Goal: Information Seeking & Learning: Check status

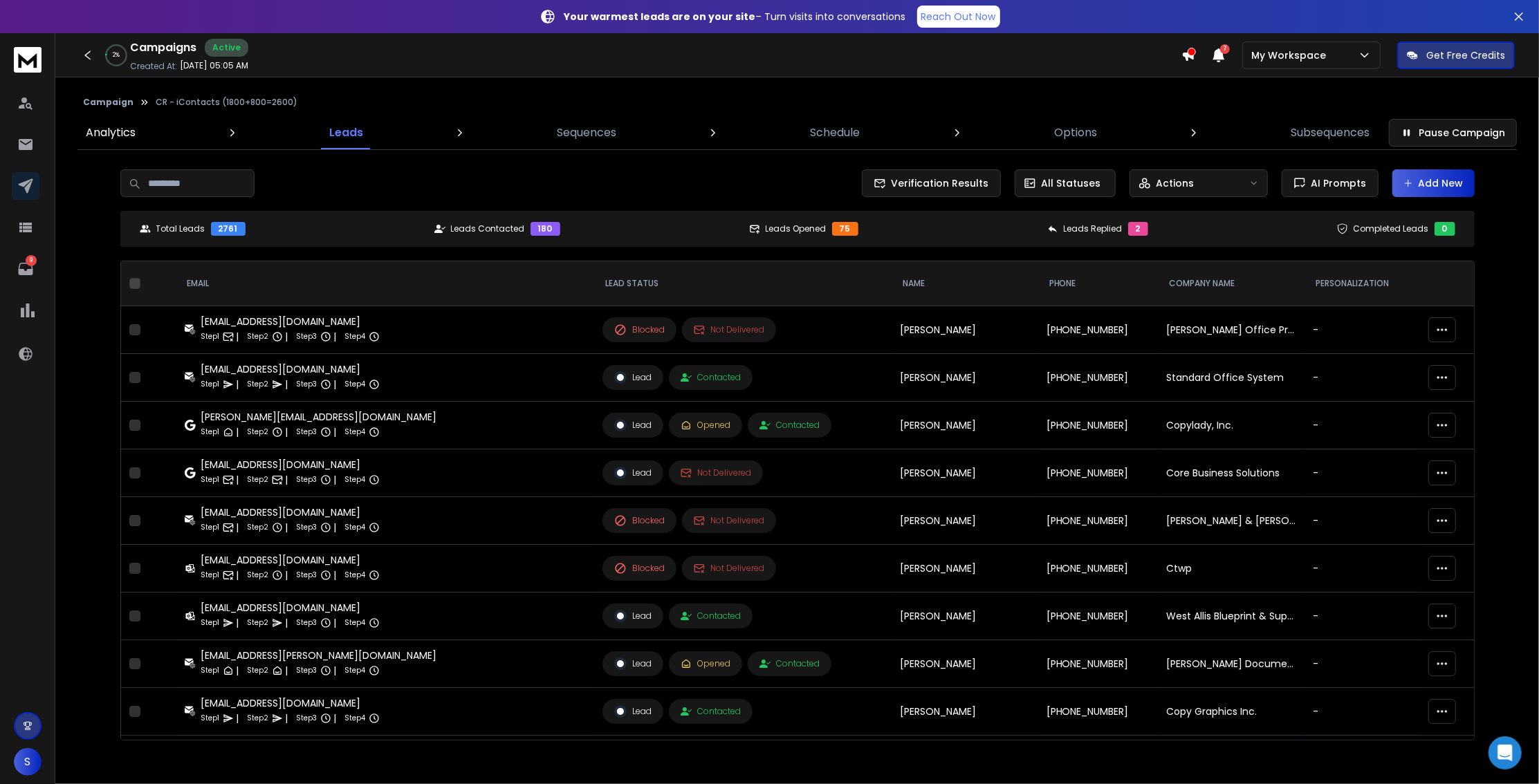
click at [117, 137] on p "Analytics" at bounding box center [110, 132] width 50 height 17
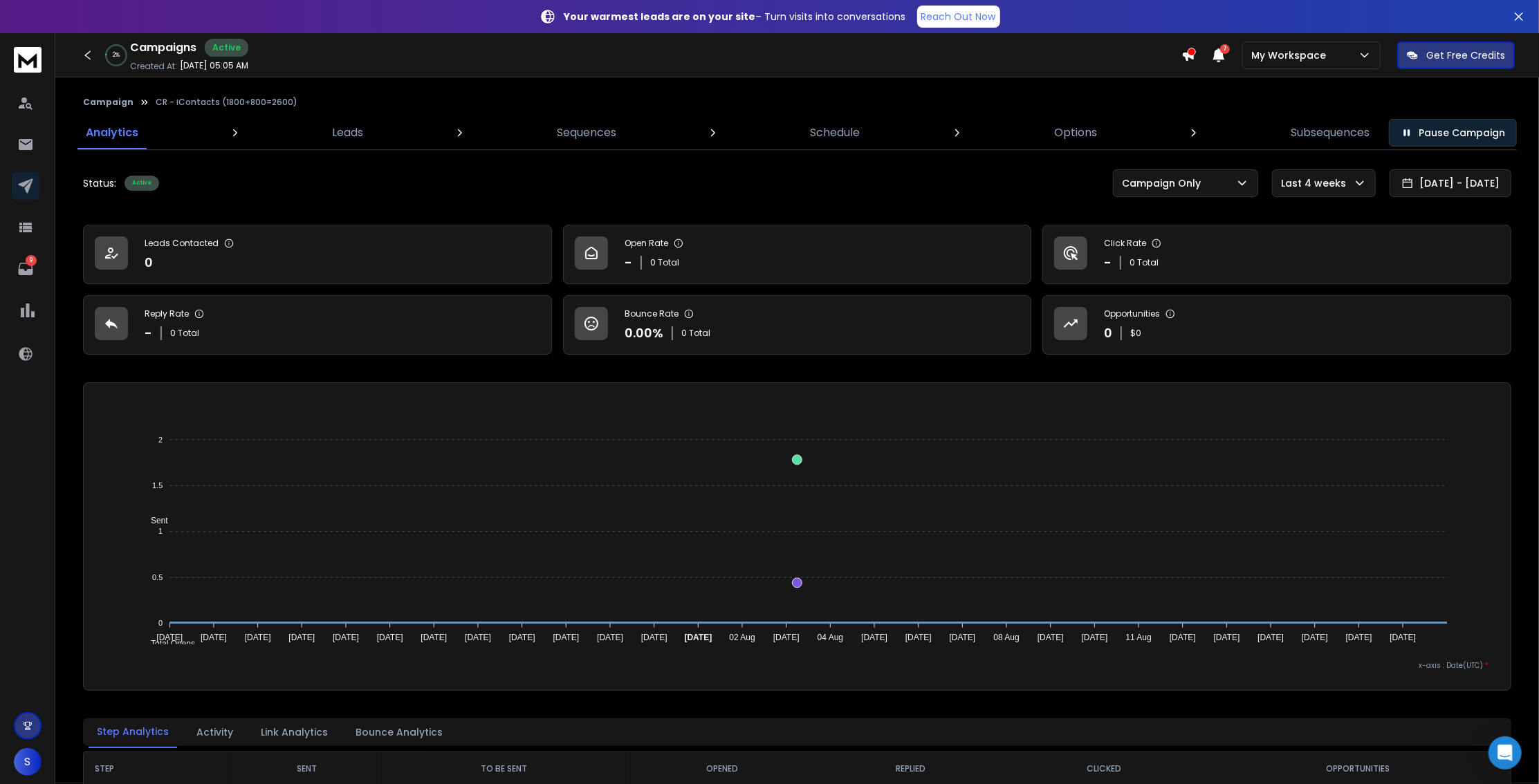
click at [1479, 137] on button "Pause Campaign" at bounding box center [1453, 133] width 128 height 28
click at [29, 149] on icon at bounding box center [26, 144] width 14 height 11
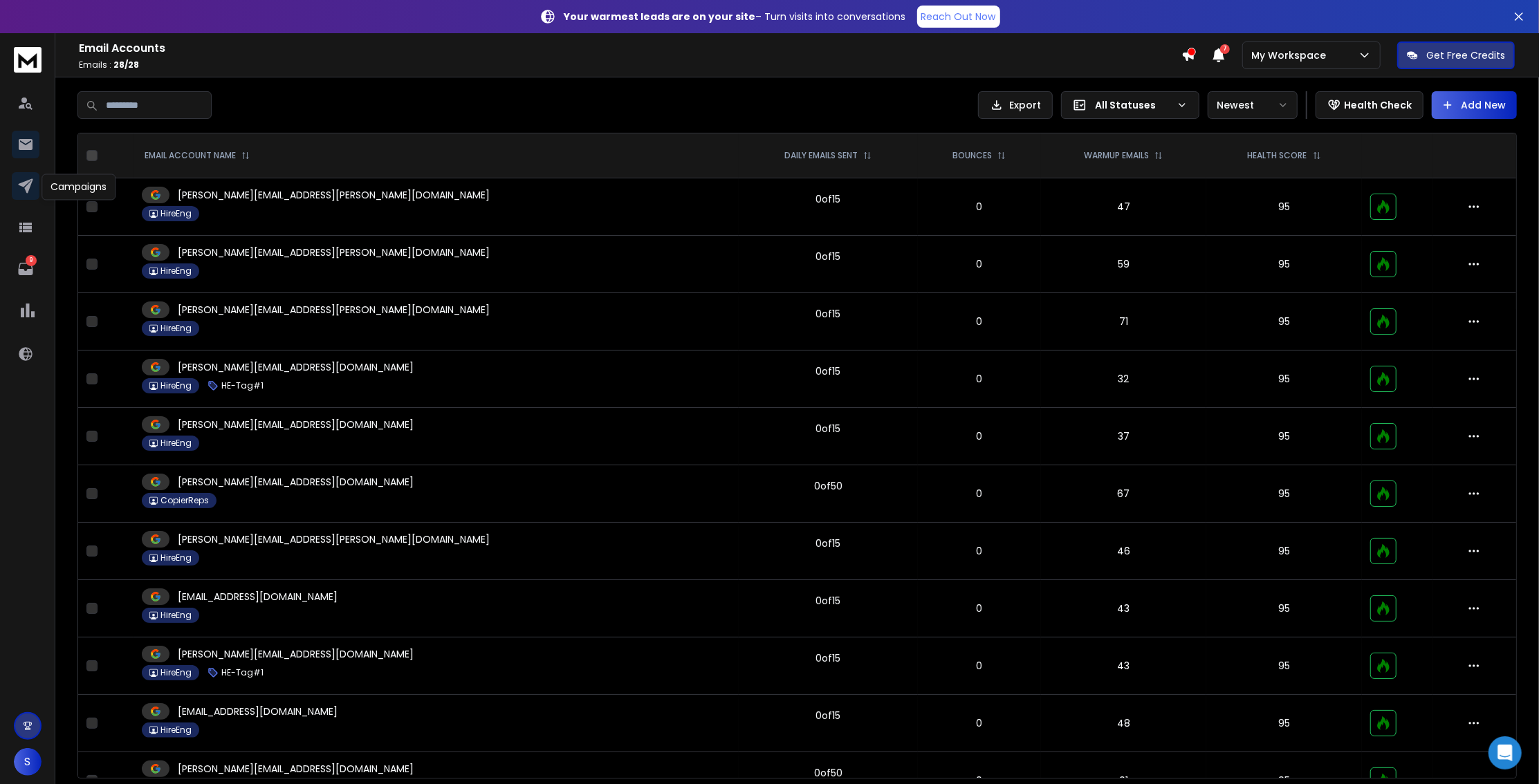
click at [25, 196] on link at bounding box center [26, 186] width 28 height 28
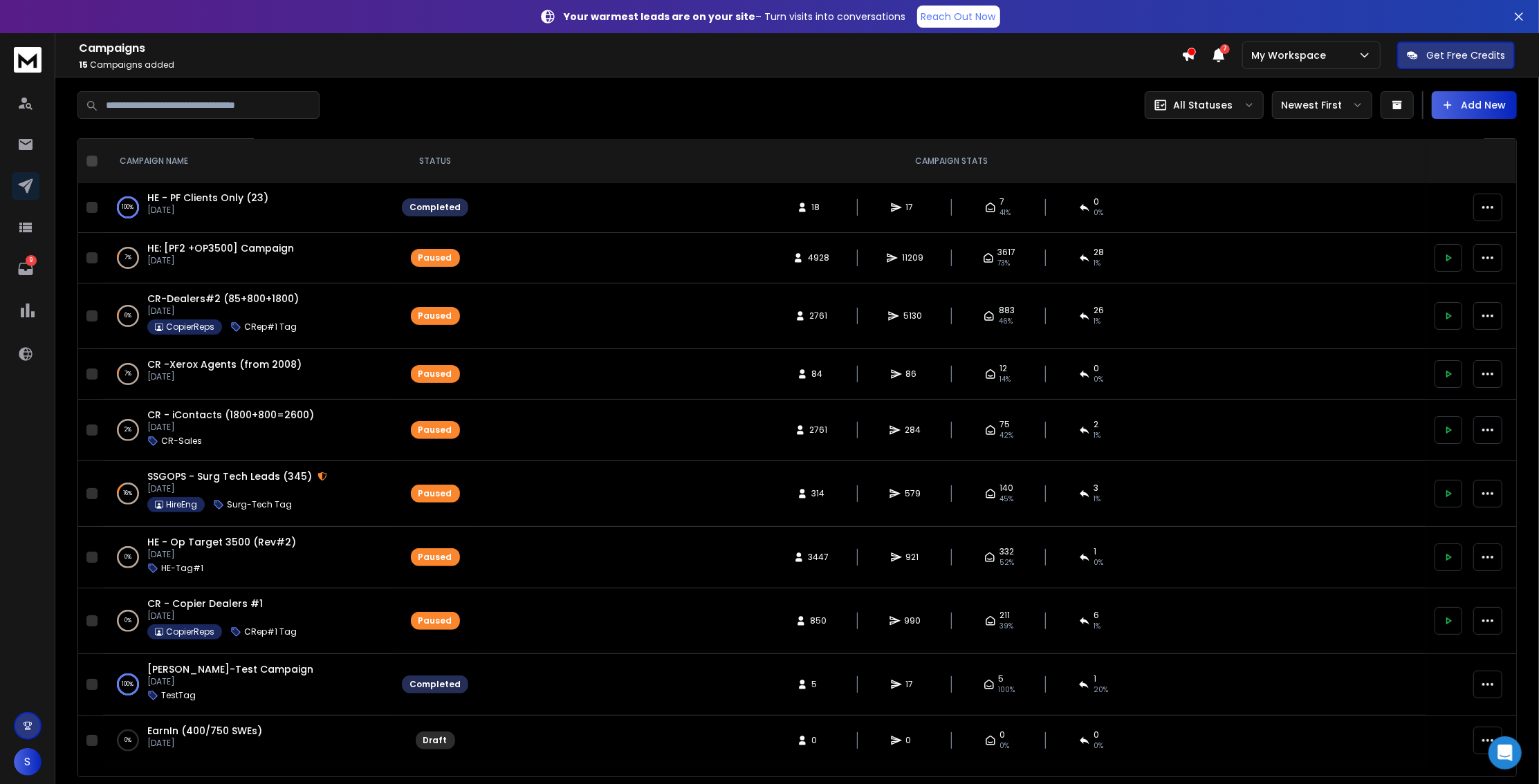
scroll to position [281, 0]
click at [207, 299] on span "CR-Dealers#2 (85+800+1800)" at bounding box center [223, 299] width 151 height 14
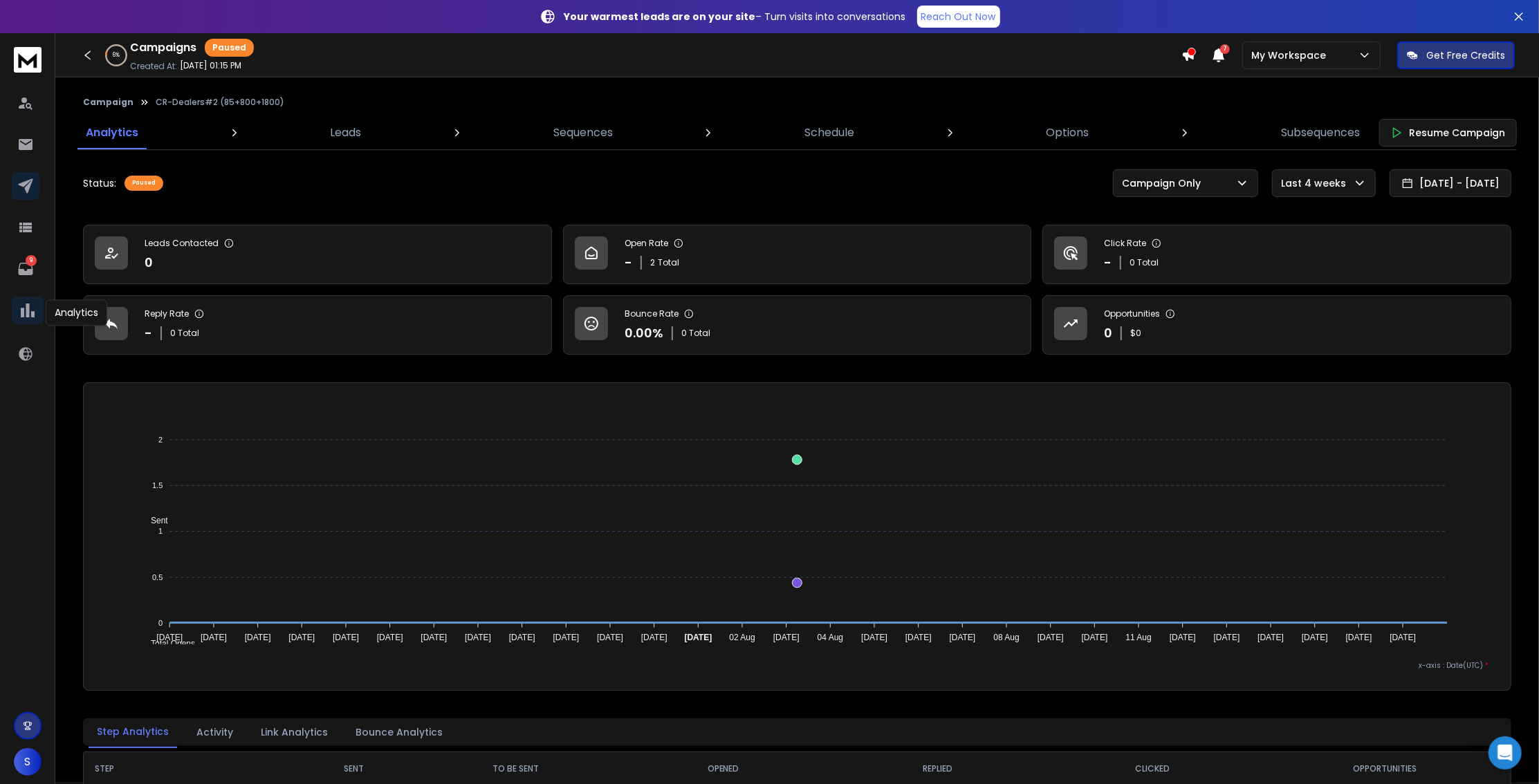
click at [20, 318] on icon at bounding box center [28, 310] width 20 height 20
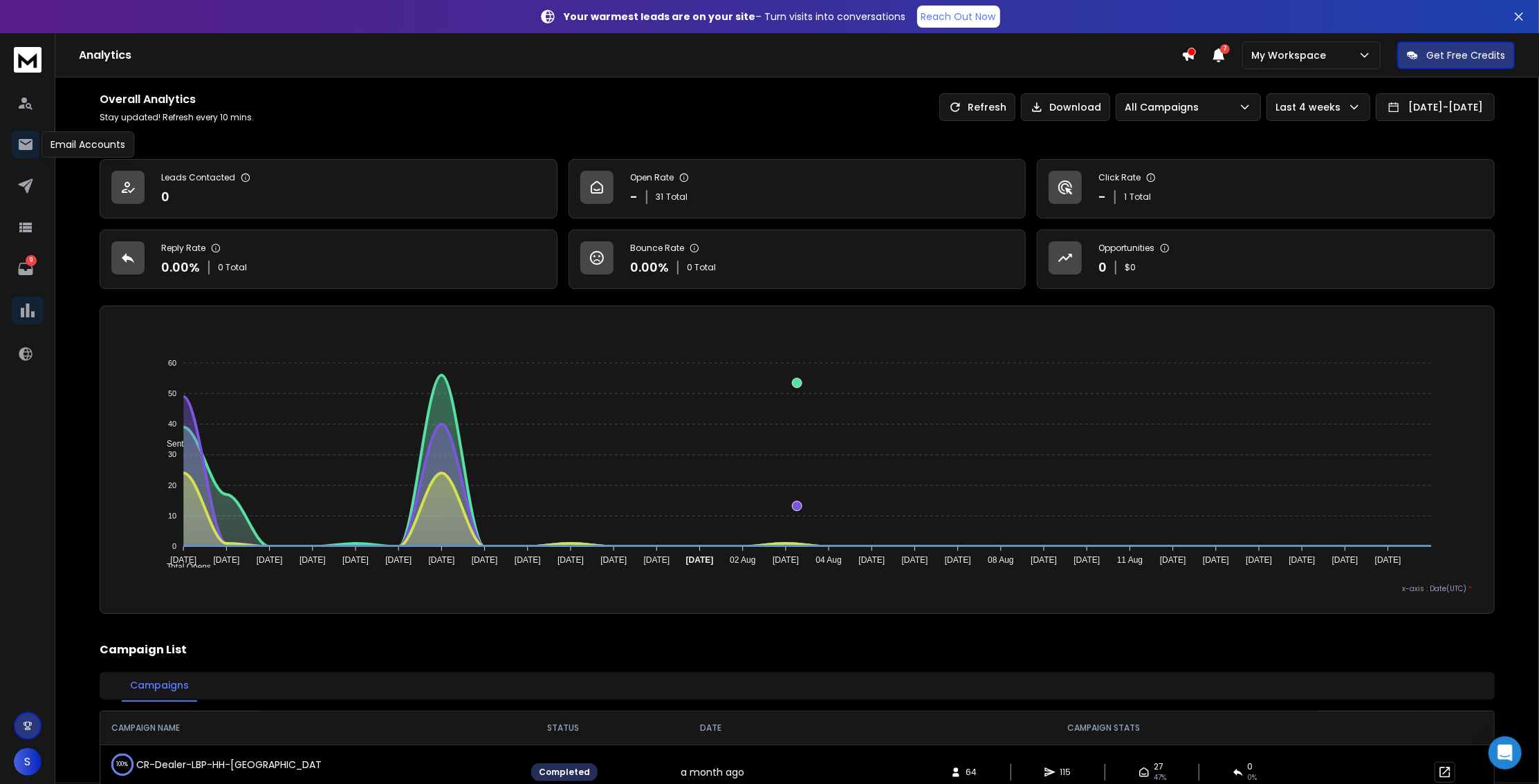
drag, startPoint x: 38, startPoint y: 255, endPoint x: 27, endPoint y: 147, distance: 108.6
click at [27, 147] on div "9" at bounding box center [28, 231] width 32 height 284
click at [36, 146] on link at bounding box center [26, 145] width 28 height 28
